Goal: Task Accomplishment & Management: Use online tool/utility

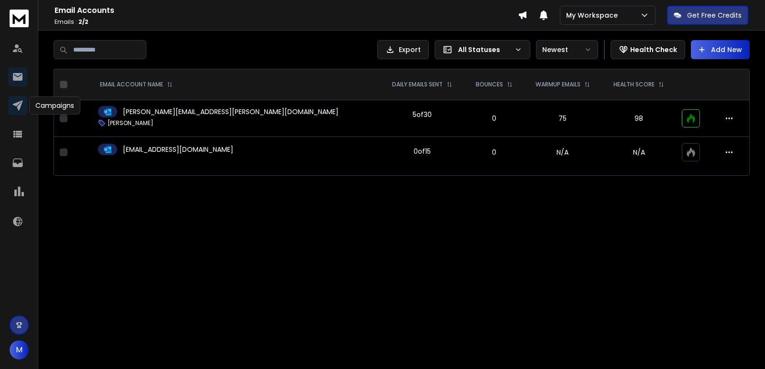
click at [21, 106] on icon at bounding box center [17, 105] width 11 height 11
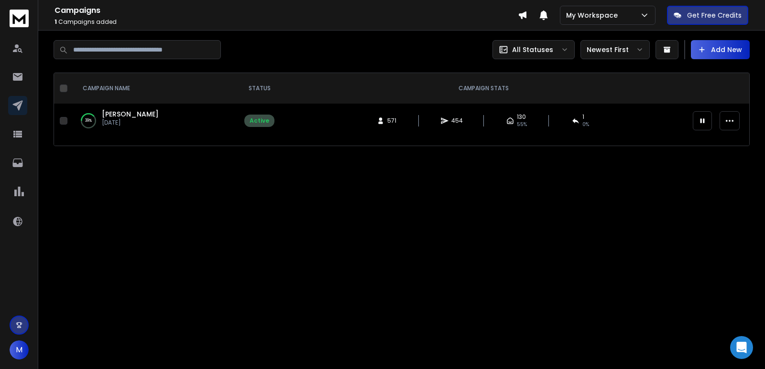
click at [140, 116] on span "[PERSON_NAME]" at bounding box center [130, 114] width 57 height 10
click at [139, 119] on span "[PERSON_NAME]" at bounding box center [130, 114] width 57 height 10
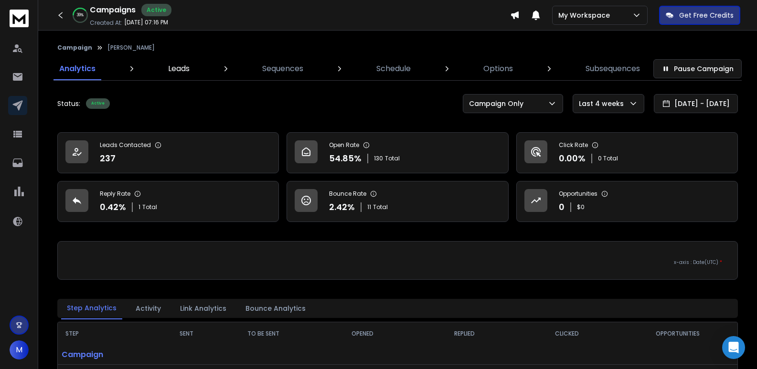
click at [180, 67] on p "Leads" at bounding box center [179, 68] width 22 height 11
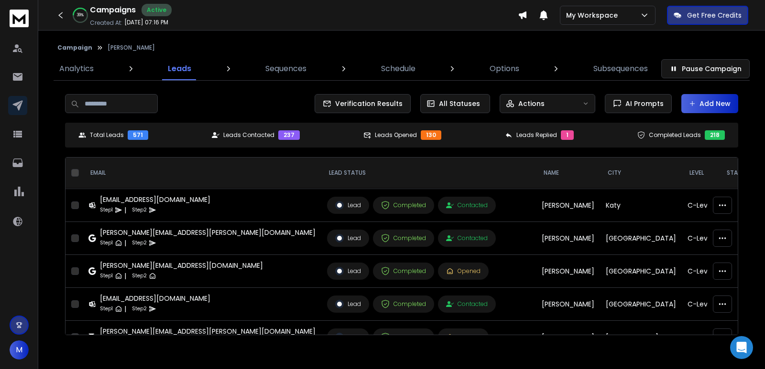
scroll to position [478, 0]
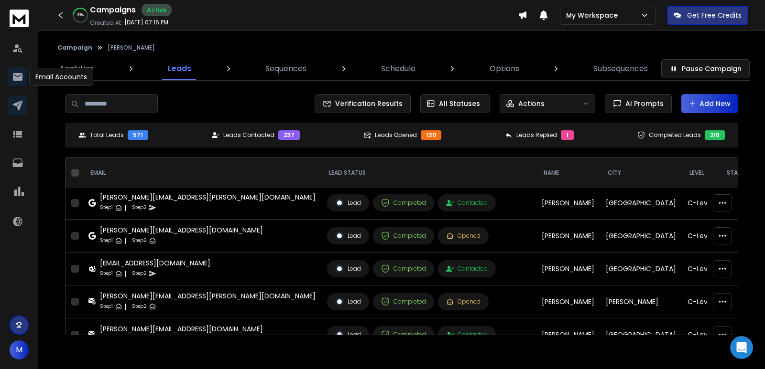
click at [15, 76] on icon at bounding box center [18, 77] width 10 height 8
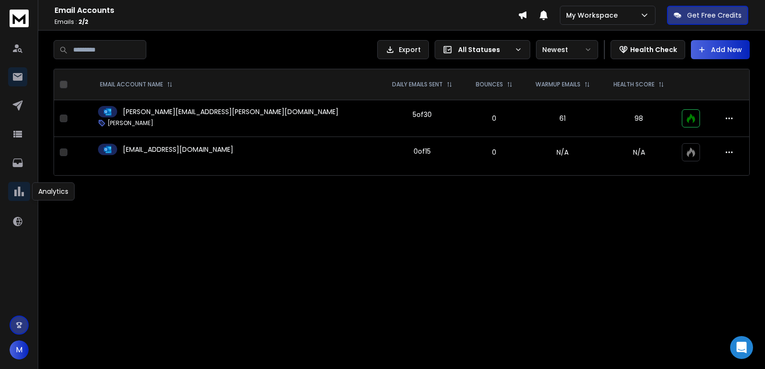
click at [19, 194] on icon at bounding box center [19, 192] width 10 height 10
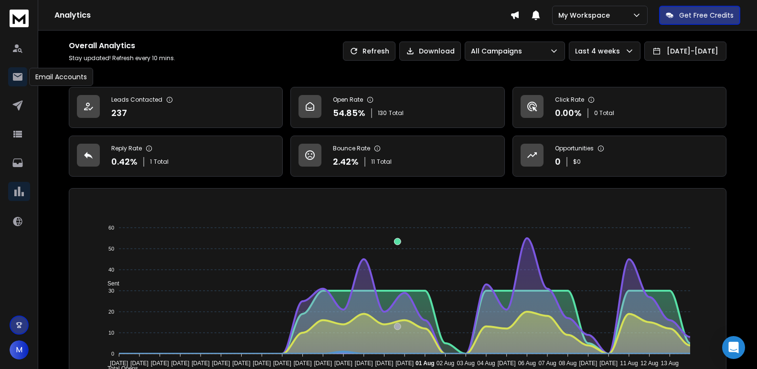
click at [14, 78] on icon at bounding box center [18, 77] width 10 height 8
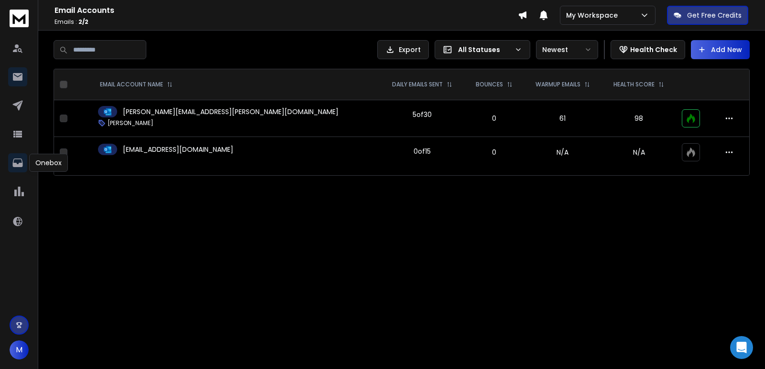
click at [22, 160] on icon at bounding box center [17, 162] width 11 height 11
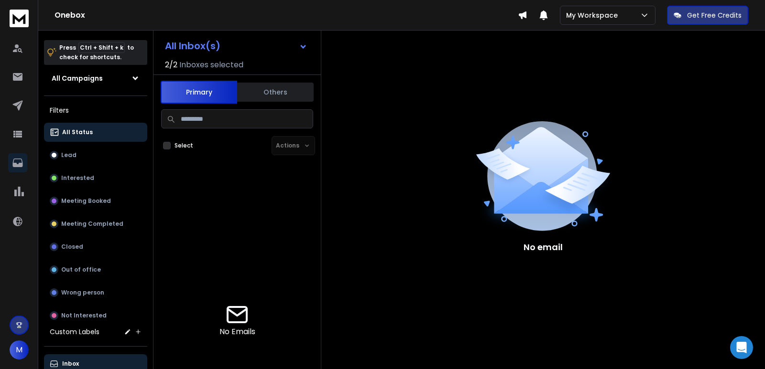
click at [305, 143] on div "Actions" at bounding box center [292, 145] width 43 height 19
click at [278, 93] on button "Others" at bounding box center [275, 92] width 76 height 21
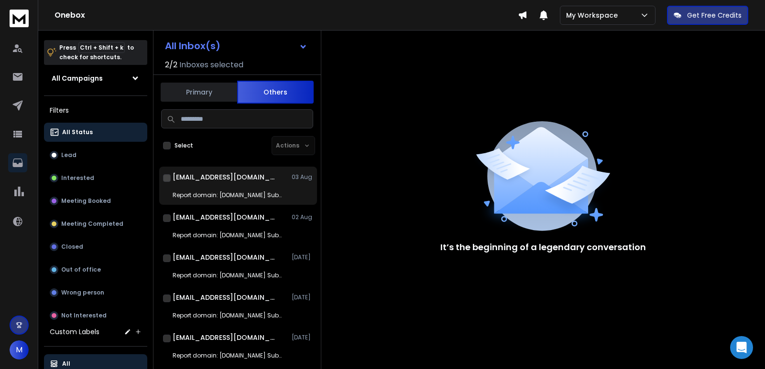
click at [243, 177] on h1 "[EMAIL_ADDRESS][DOMAIN_NAME]" at bounding box center [225, 178] width 105 height 10
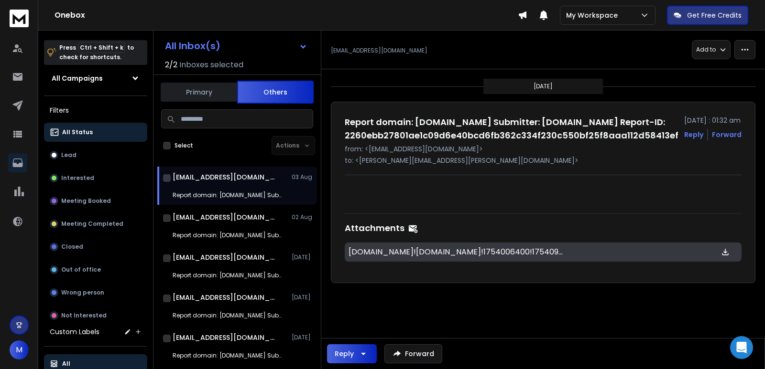
scroll to position [7, 0]
click at [542, 247] on div "[DOMAIN_NAME]![DOMAIN_NAME]!1754006400!1754092799!2260ebb27801ae1c09d6e40bcd6fb…" at bounding box center [455, 252] width 215 height 11
click at [65, 151] on p "Lead" at bounding box center [68, 155] width 15 height 8
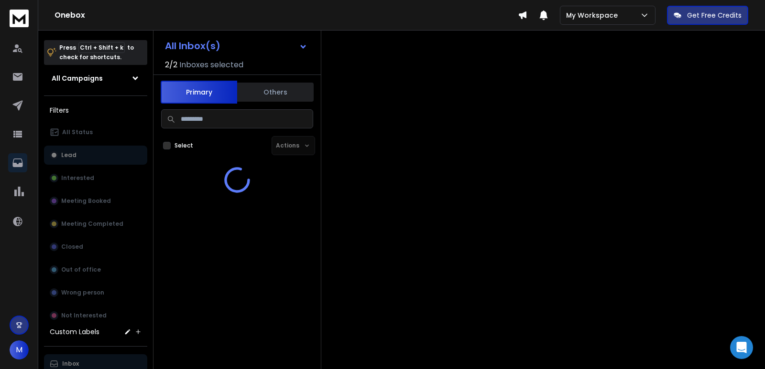
scroll to position [0, 0]
